Goal: Navigation & Orientation: Find specific page/section

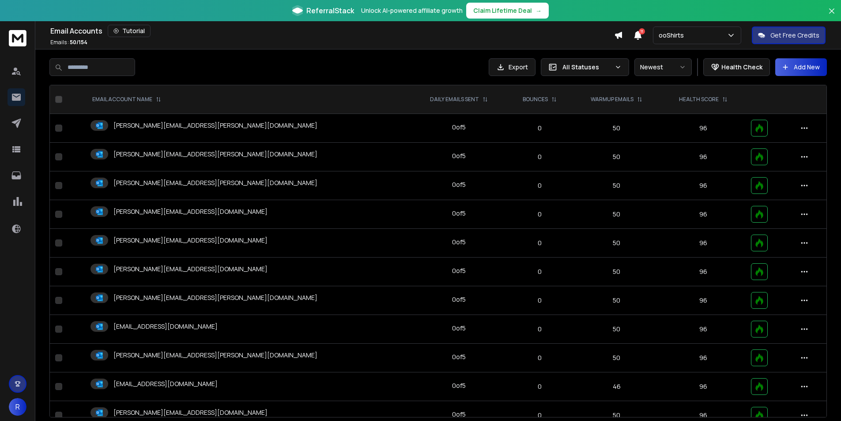
click at [579, 73] on div "All Statuses" at bounding box center [585, 67] width 88 height 18
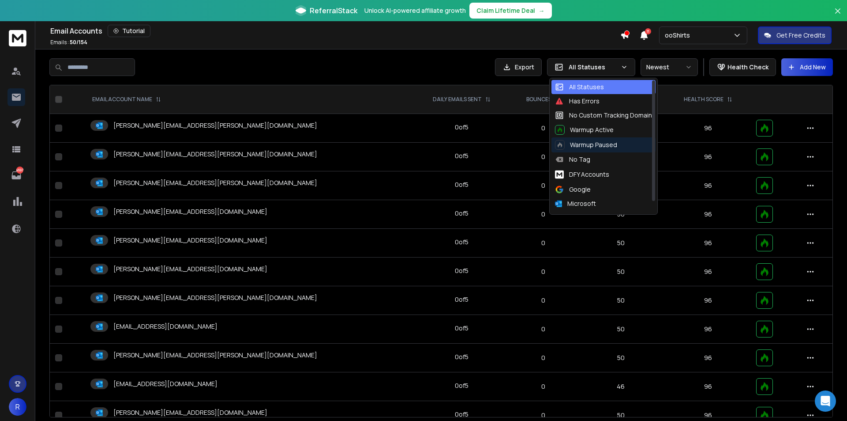
click at [581, 143] on div "Warmup Paused" at bounding box center [586, 145] width 62 height 10
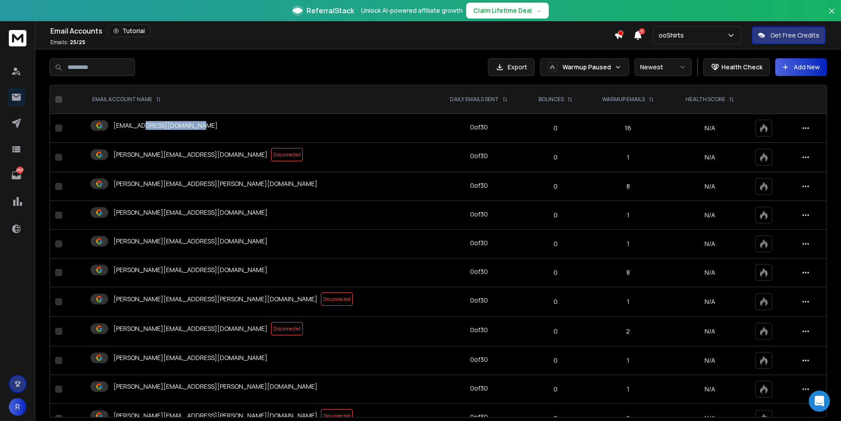
drag, startPoint x: 146, startPoint y: 126, endPoint x: 218, endPoint y: 126, distance: 72.4
click at [218, 126] on div "emma.lin@ooshirtsmail.com" at bounding box center [258, 125] width 337 height 11
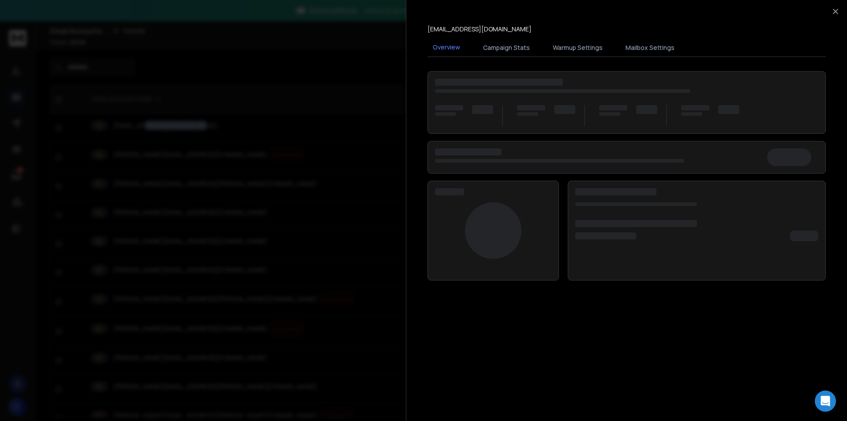
copy p "ooshirtsmail.com"
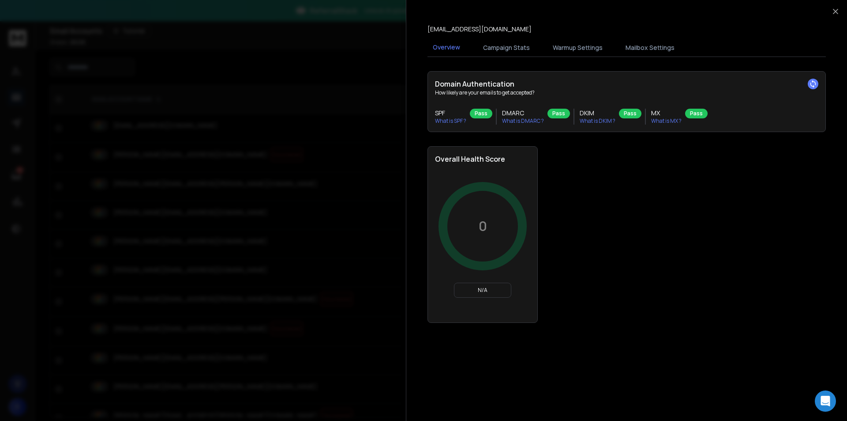
click at [326, 285] on div at bounding box center [423, 210] width 847 height 421
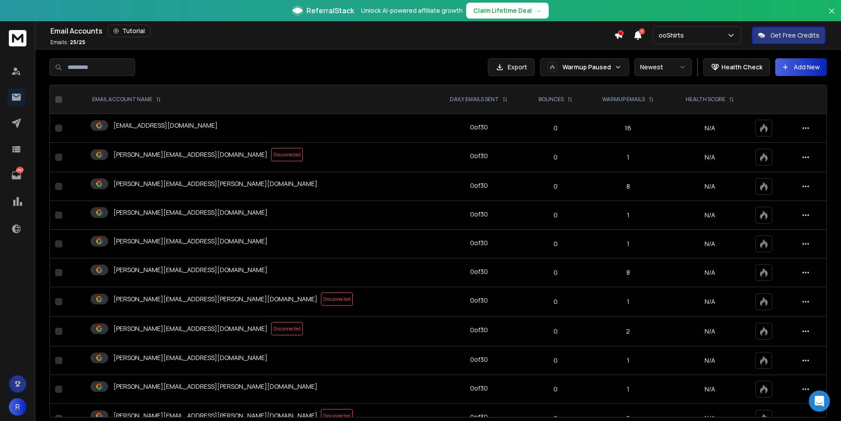
click at [148, 299] on p "ashley.chen@tryooshirts.com" at bounding box center [215, 298] width 204 height 9
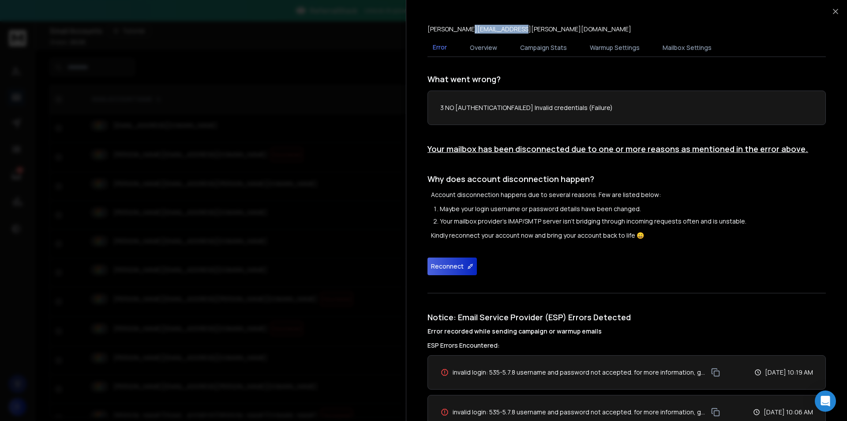
drag, startPoint x: 465, startPoint y: 28, endPoint x: 525, endPoint y: 31, distance: 60.1
click at [525, 31] on div "ashley.chen@tryooshirts.com" at bounding box center [627, 29] width 398 height 9
copy p "tryooshirts.com"
click at [835, 11] on icon "button" at bounding box center [835, 11] width 9 height 9
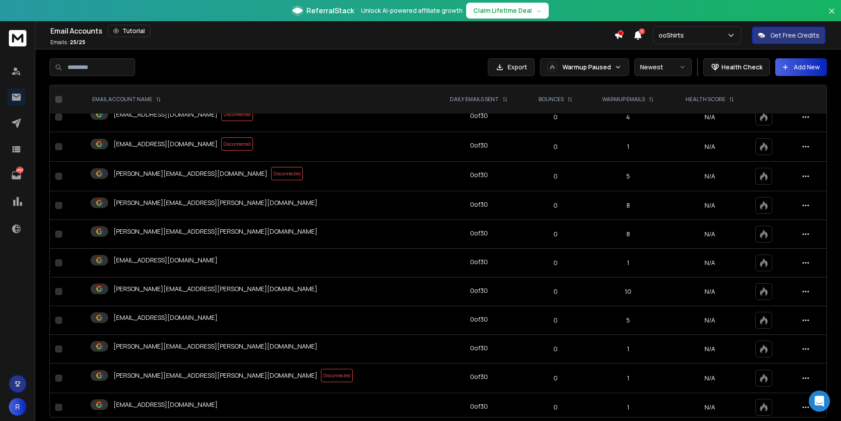
scroll to position [428, 0]
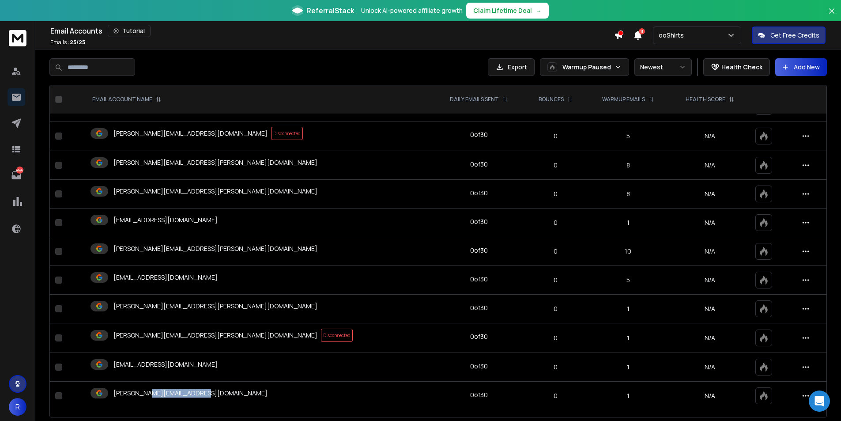
drag, startPoint x: 144, startPoint y: 394, endPoint x: 213, endPoint y: 394, distance: 68.8
click at [213, 394] on div "sara.park@wearooshirts.com" at bounding box center [258, 392] width 337 height 11
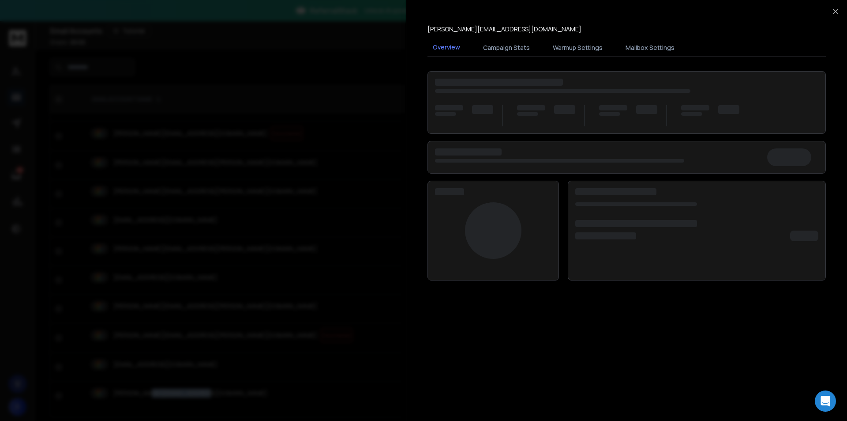
copy p "wearooshirts.com"
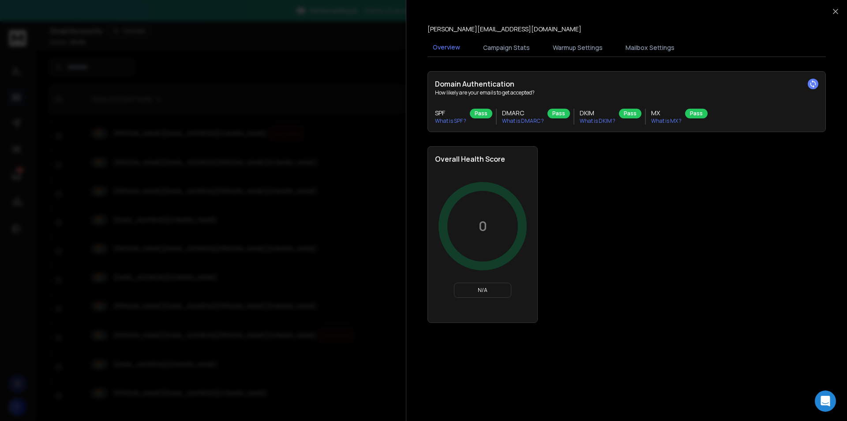
click at [838, 12] on div "Multi Select Table Sheet sara.park@wearooshirts.com Overview Campaign Stats War…" at bounding box center [626, 210] width 441 height 421
click at [834, 12] on icon "button" at bounding box center [835, 11] width 9 height 9
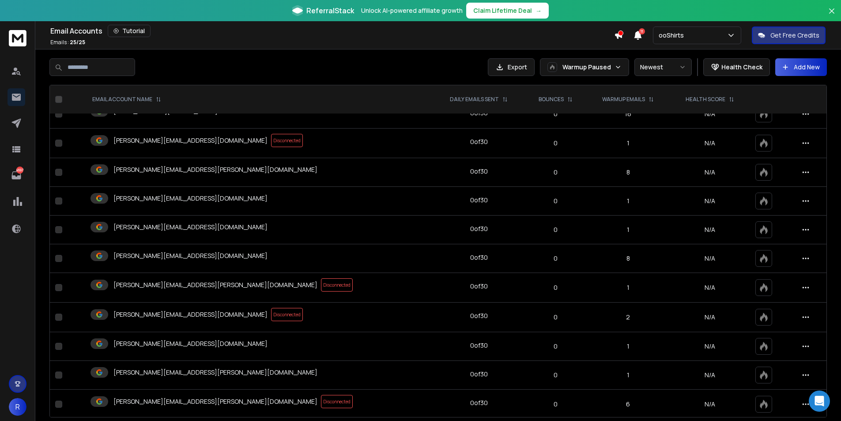
scroll to position [0, 0]
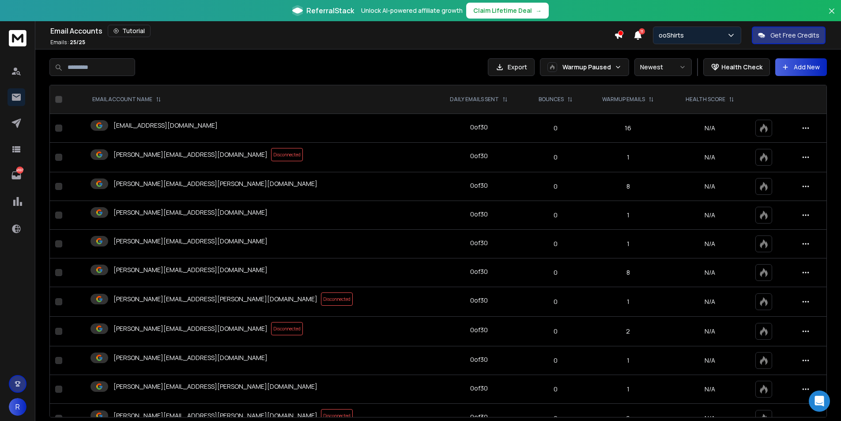
click at [690, 35] on div "ooShirts" at bounding box center [696, 35] width 77 height 9
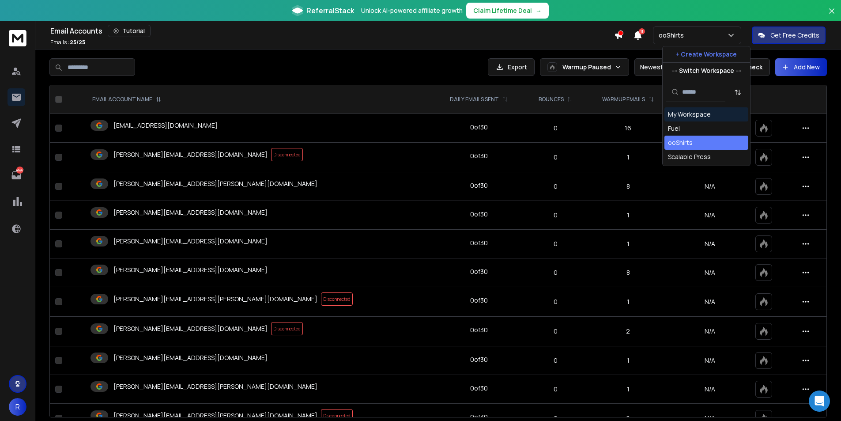
click at [435, 79] on div "Export Warmup Paused Newest Health Check Add New EMAIL ACCOUNT NAME DAILY EMAIL…" at bounding box center [437, 237] width 777 height 359
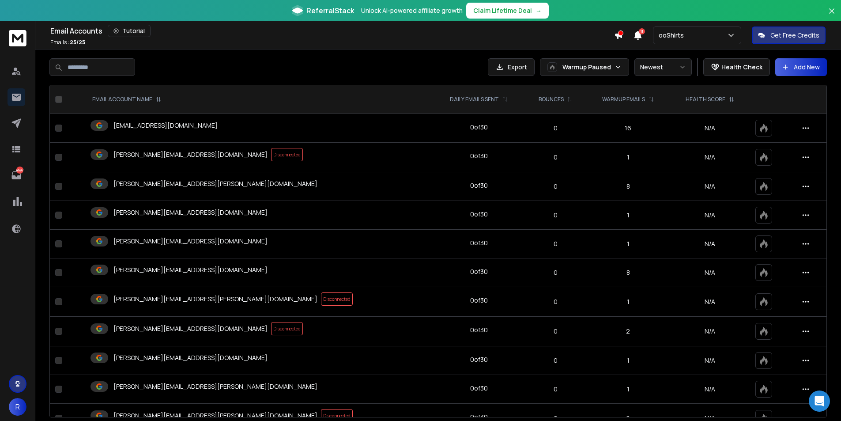
click at [625, 69] on div "Warmup Paused" at bounding box center [584, 67] width 89 height 18
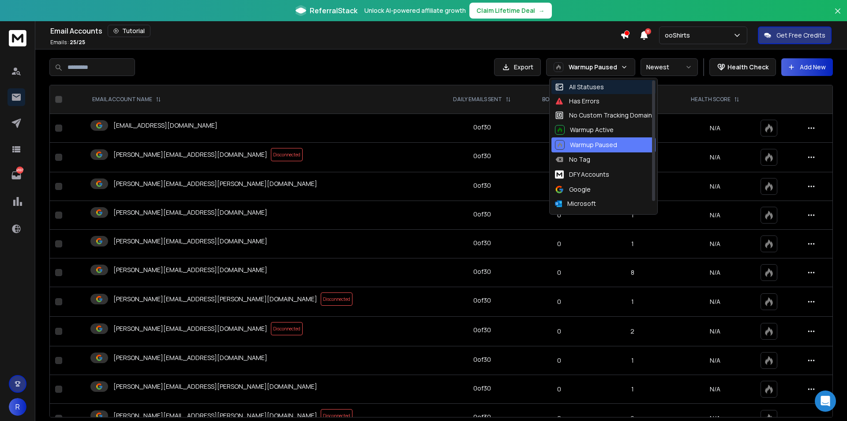
click at [599, 90] on div "All Statuses" at bounding box center [579, 87] width 49 height 9
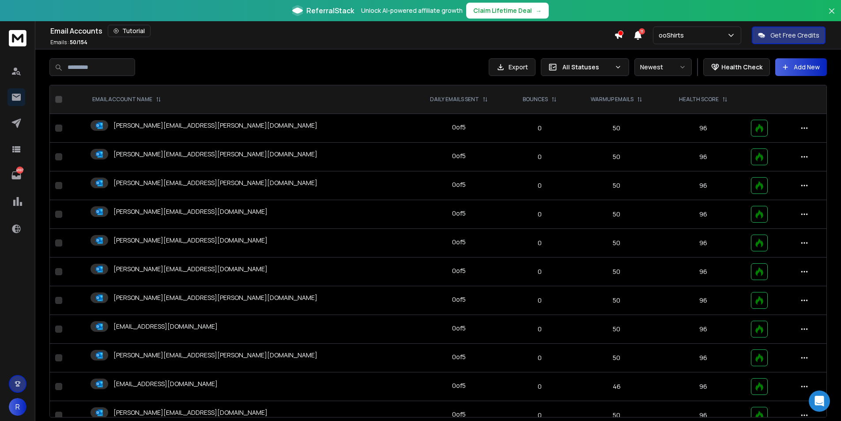
click at [607, 69] on p "All Statuses" at bounding box center [586, 67] width 49 height 9
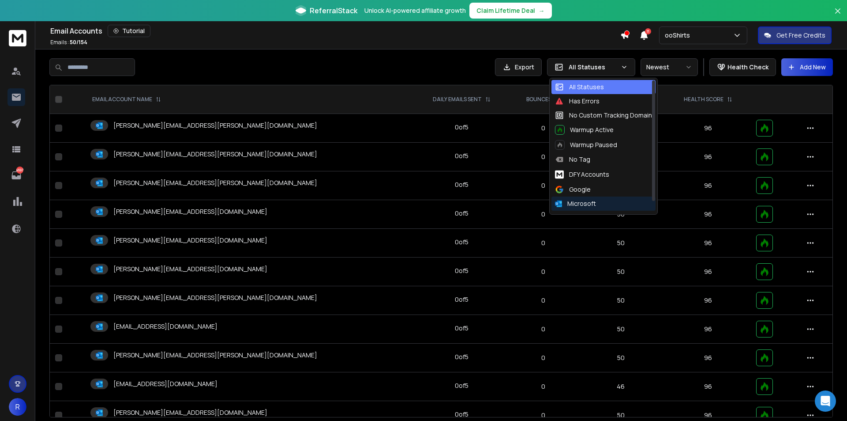
click at [582, 202] on div "Microsoft" at bounding box center [575, 203] width 41 height 9
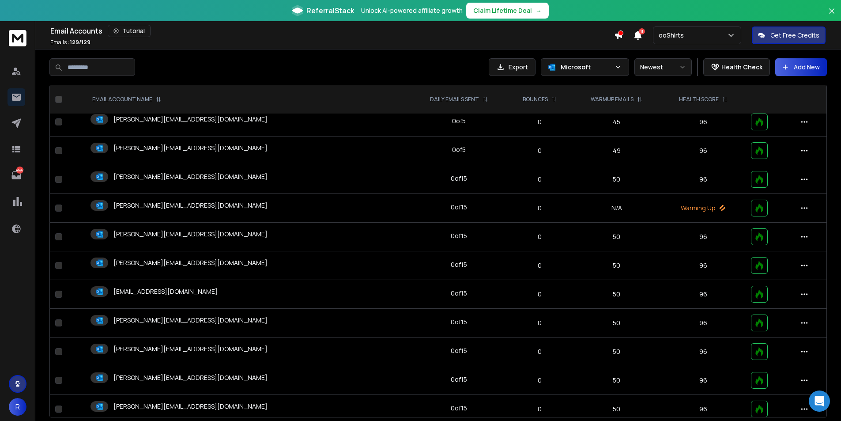
scroll to position [1992, 0]
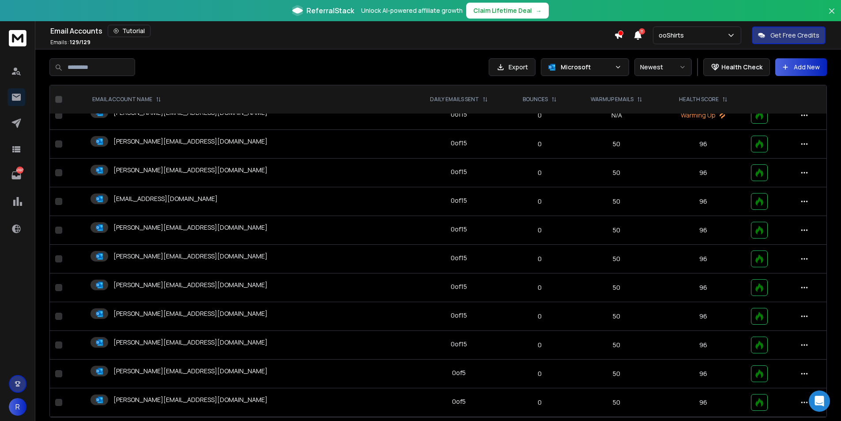
click at [684, 66] on icon "button" at bounding box center [682, 67] width 7 height 7
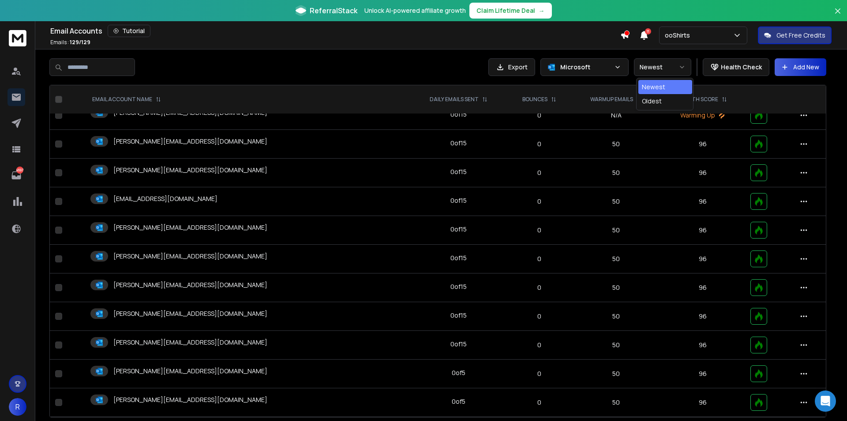
click at [191, 68] on div at bounding box center [266, 67] width 434 height 18
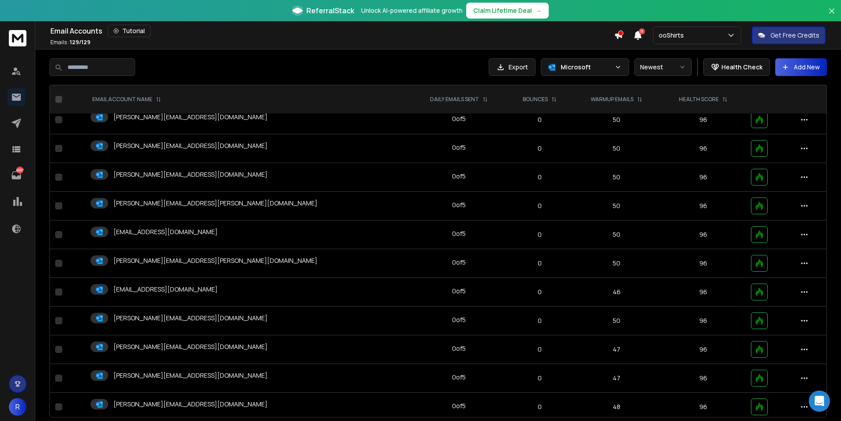
scroll to position [0, 0]
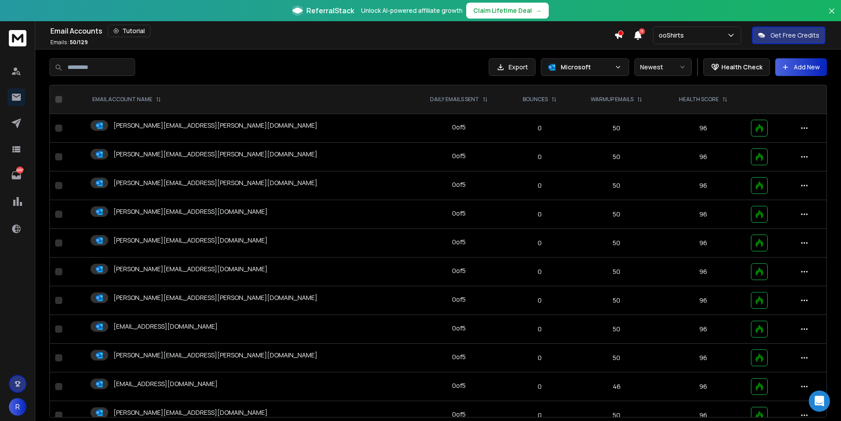
click at [572, 244] on td "50" at bounding box center [616, 243] width 89 height 29
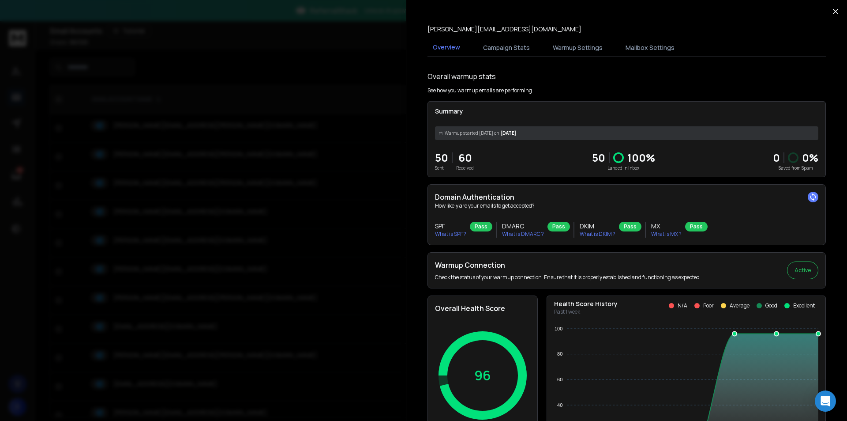
click at [831, 11] on icon "button" at bounding box center [835, 11] width 9 height 9
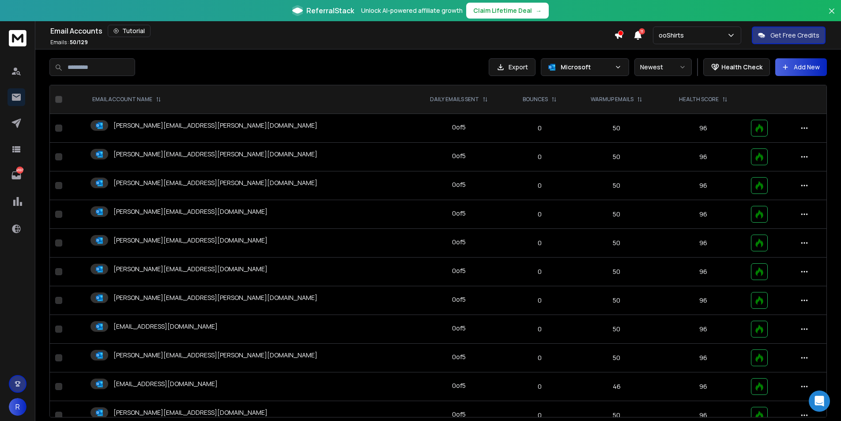
click at [0, 331] on div "4697 R" at bounding box center [17, 222] width 35 height 403
